Goal: Navigation & Orientation: Find specific page/section

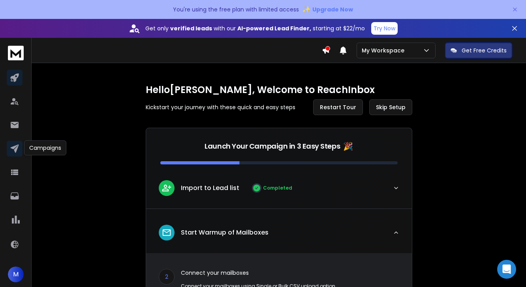
click at [14, 144] on icon at bounding box center [14, 148] width 9 height 9
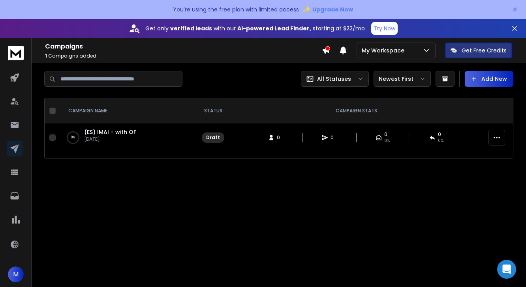
click at [122, 140] on p "[DATE]" at bounding box center [110, 139] width 52 height 6
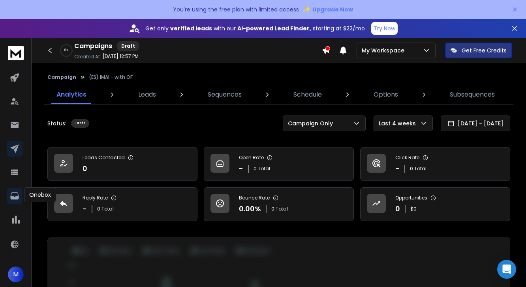
click at [11, 201] on link at bounding box center [15, 196] width 16 height 16
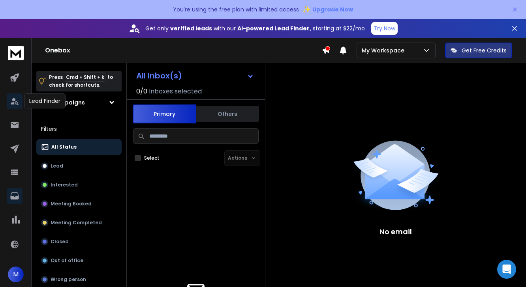
click at [17, 96] on link at bounding box center [15, 102] width 16 height 16
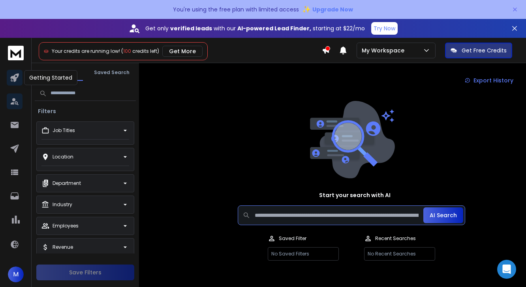
click at [17, 77] on icon at bounding box center [14, 77] width 9 height 9
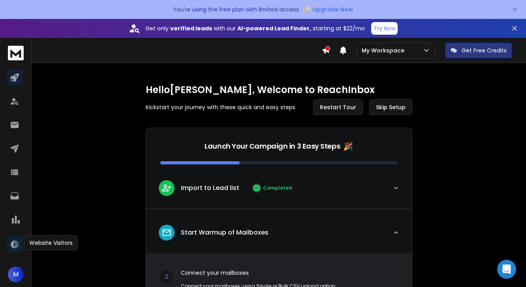
click at [9, 242] on link at bounding box center [15, 245] width 16 height 16
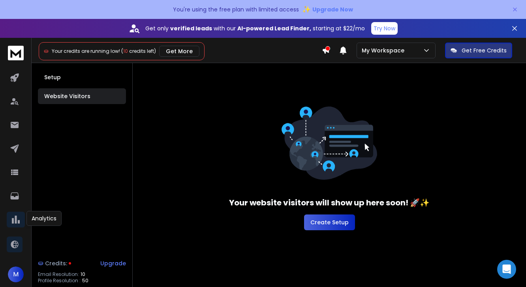
click at [12, 225] on link at bounding box center [16, 220] width 18 height 18
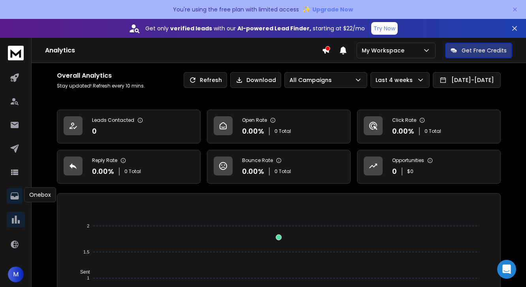
click at [19, 196] on icon at bounding box center [14, 196] width 8 height 7
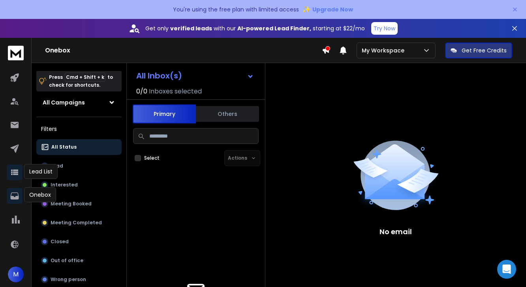
click at [16, 176] on link at bounding box center [15, 173] width 16 height 16
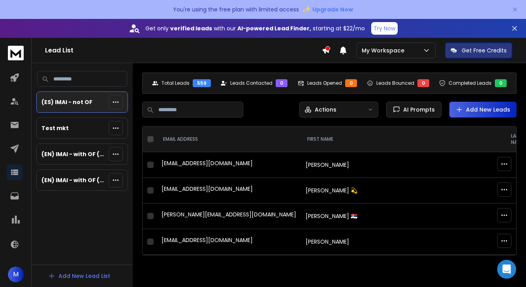
click at [79, 150] on div "(EN) IMAI - with OF (+100K Followers)" at bounding box center [82, 154] width 92 height 21
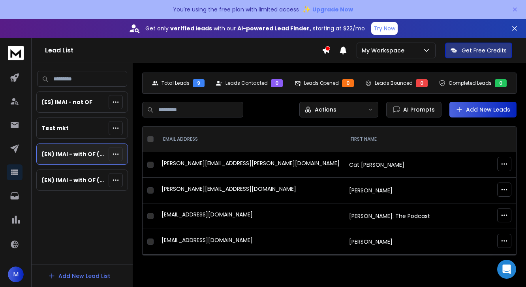
click at [71, 173] on div "(EN) IMAI - with OF (-100K Followers)" at bounding box center [82, 180] width 92 height 21
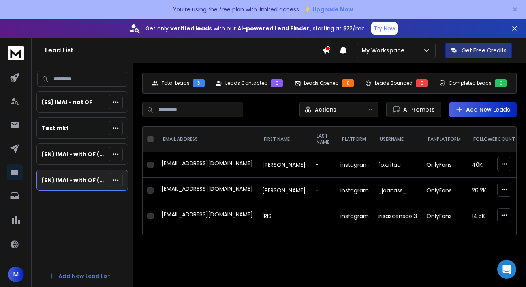
click at [75, 101] on p "(ES) IMAI - not OF" at bounding box center [66, 102] width 51 height 8
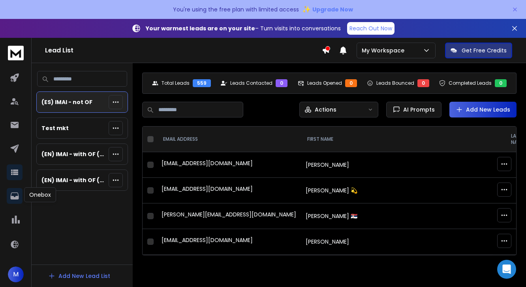
click at [16, 190] on link at bounding box center [15, 196] width 16 height 16
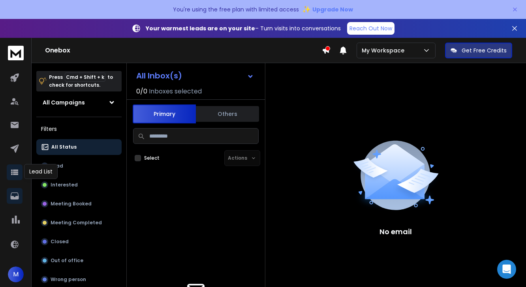
click at [13, 176] on icon at bounding box center [14, 172] width 9 height 9
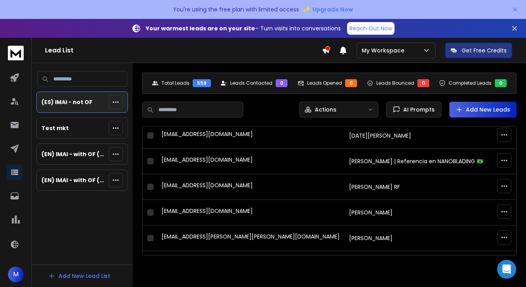
scroll to position [3750, 0]
